Goal: Information Seeking & Learning: Learn about a topic

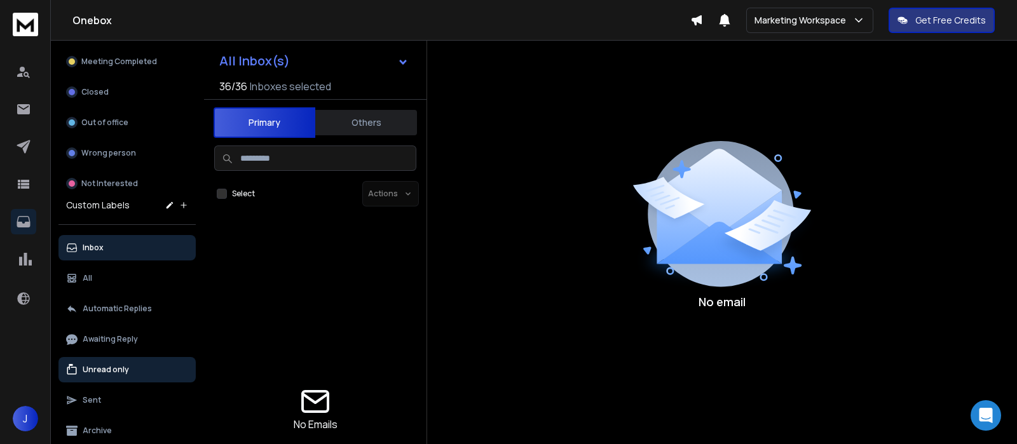
scroll to position [238, 0]
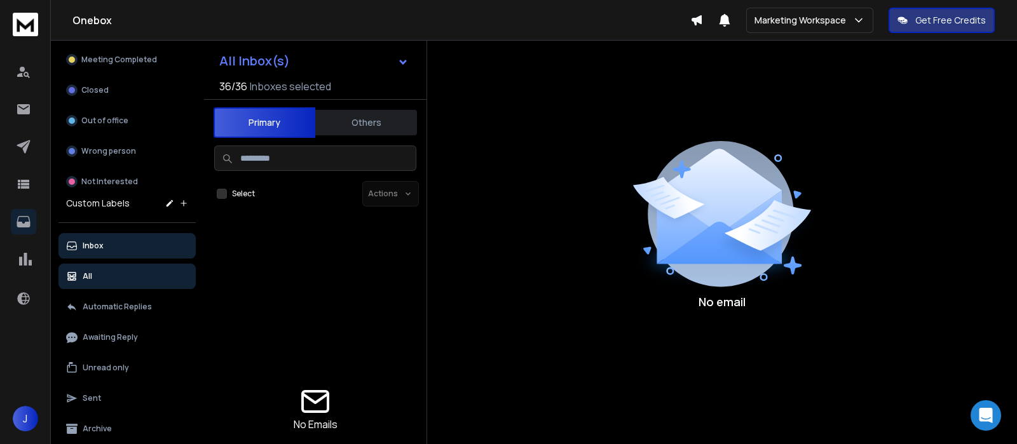
click at [121, 275] on button "All" at bounding box center [126, 276] width 137 height 25
click at [139, 276] on button "All" at bounding box center [126, 276] width 137 height 25
click at [133, 250] on button "Inbox" at bounding box center [126, 245] width 137 height 25
click at [111, 281] on button "All" at bounding box center [126, 276] width 137 height 25
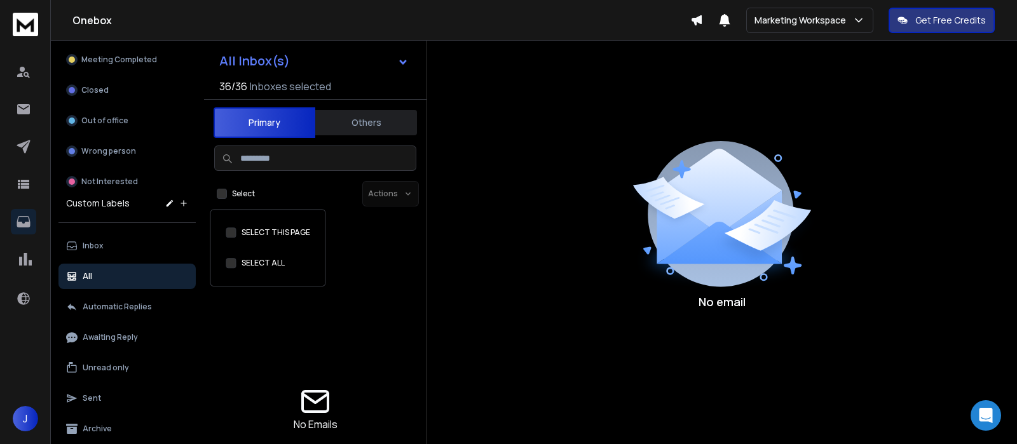
scroll to position [0, 0]
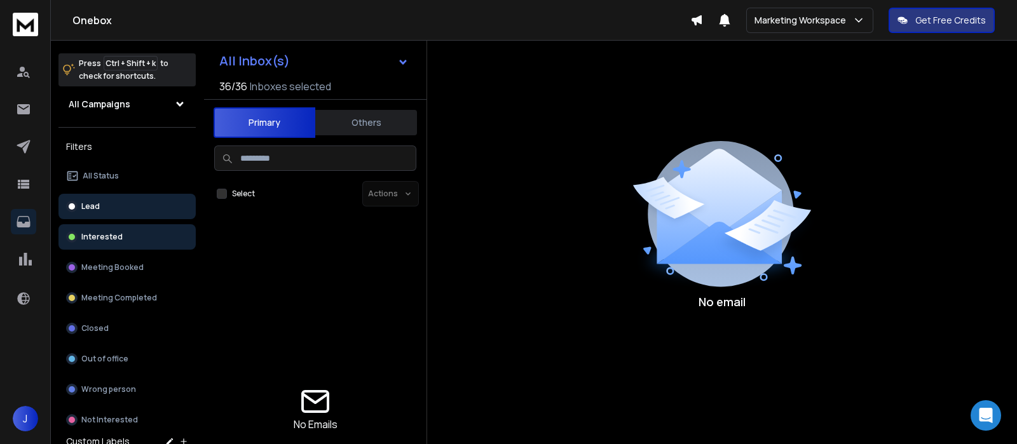
click at [116, 231] on div "Interested" at bounding box center [94, 236] width 57 height 11
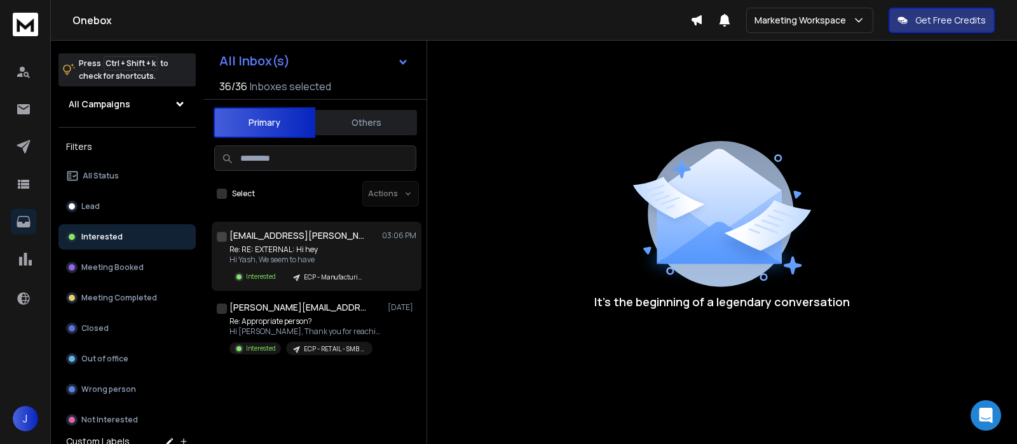
click at [350, 240] on div "yash.saigal@ra.rockwell.com 03:06 PM" at bounding box center [322, 235] width 187 height 13
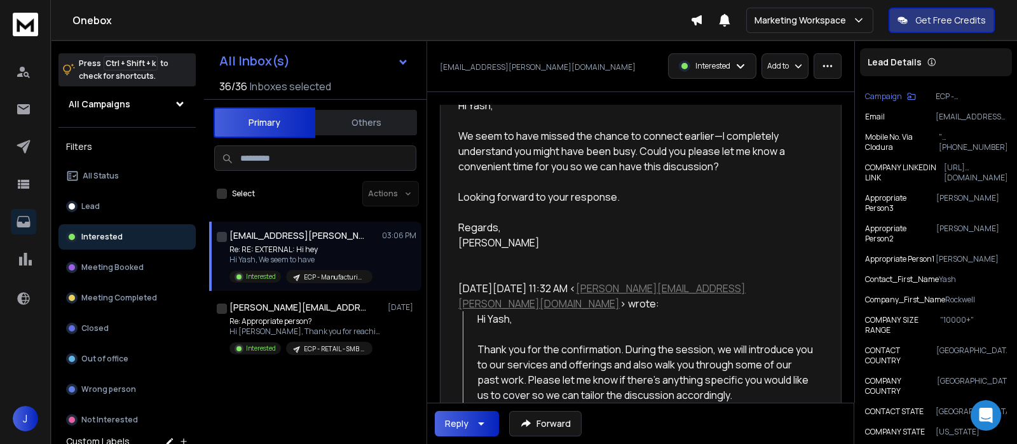
scroll to position [238, 0]
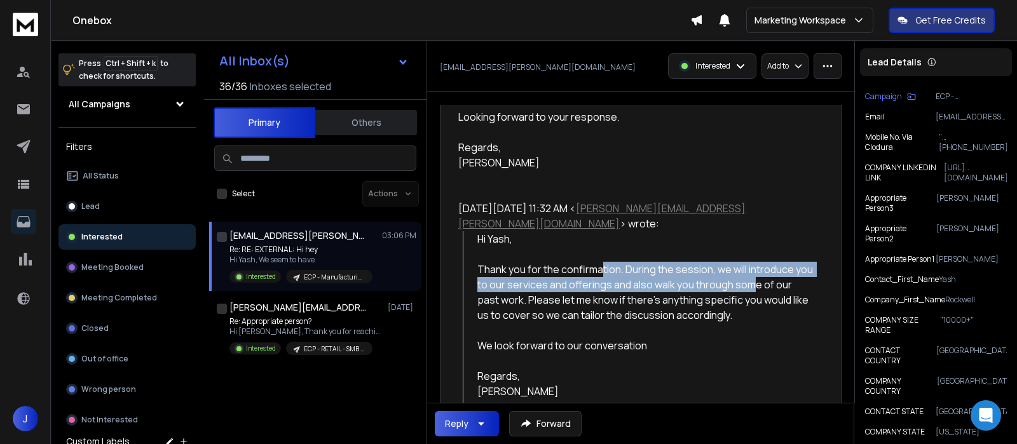
drag, startPoint x: 602, startPoint y: 255, endPoint x: 774, endPoint y: 279, distance: 173.8
click at [774, 279] on div "Thank you for the confirmation. During the session, we will introduce you to ou…" at bounding box center [645, 285] width 336 height 76
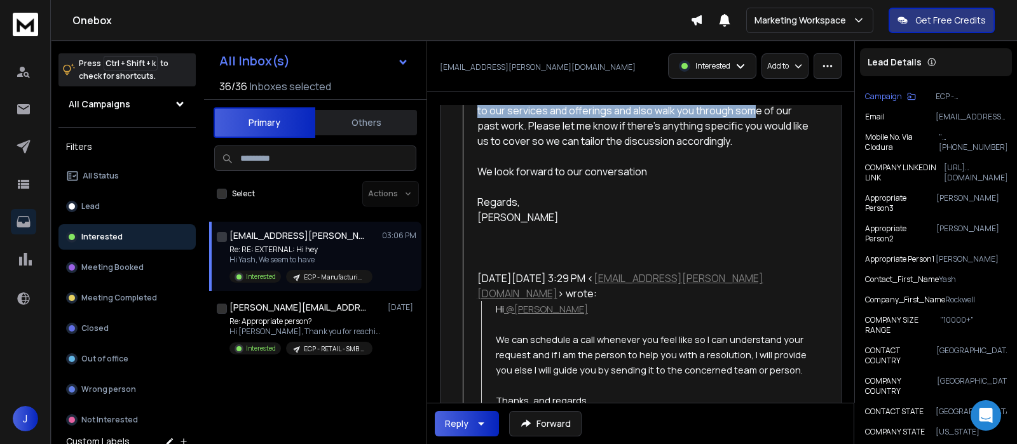
scroll to position [477, 0]
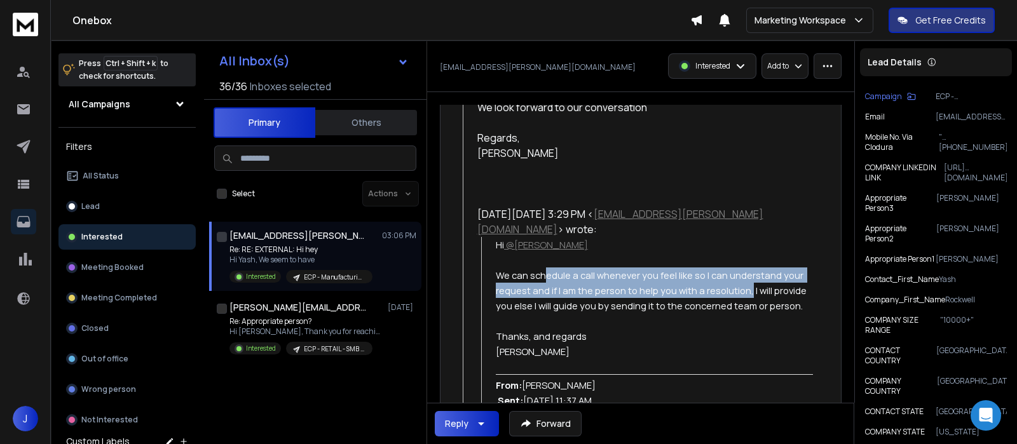
drag, startPoint x: 544, startPoint y: 261, endPoint x: 747, endPoint y: 281, distance: 203.7
click at [747, 281] on span "We can schedule a call whenever you feel like so I can understand your request …" at bounding box center [652, 313] width 313 height 89
click at [616, 269] on span "We can schedule a call whenever you feel like so I can understand your request …" at bounding box center [652, 313] width 313 height 89
drag, startPoint x: 499, startPoint y: 261, endPoint x: 567, endPoint y: 285, distance: 72.2
click at [567, 285] on span "We can schedule a call whenever you feel like so I can understand your request …" at bounding box center [652, 313] width 313 height 89
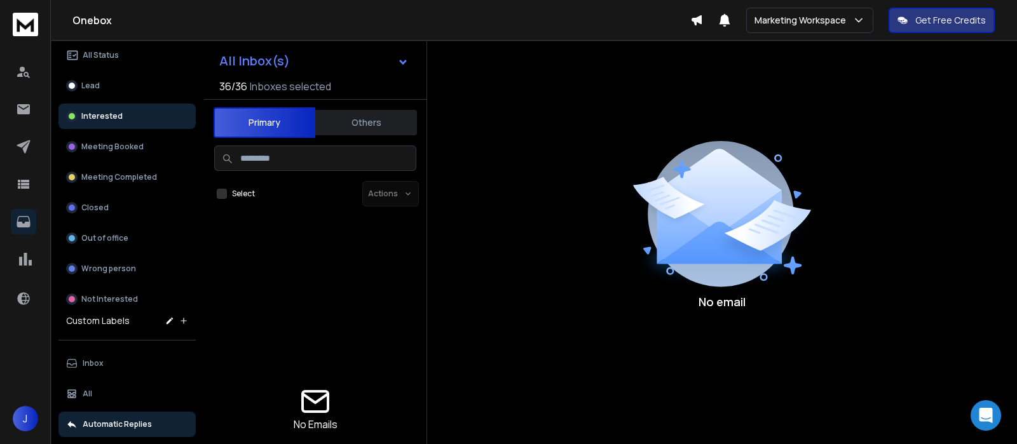
scroll to position [0, 0]
